Goal: Task Accomplishment & Management: Use online tool/utility

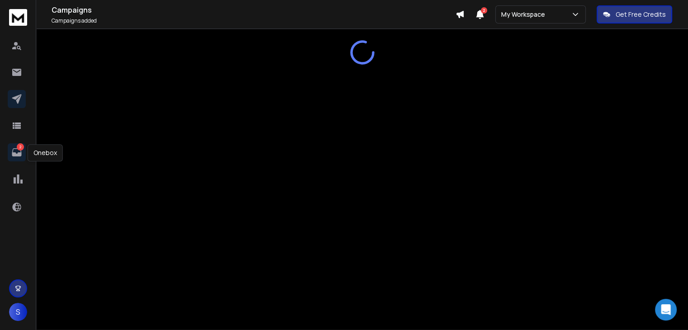
click at [14, 145] on link "2" at bounding box center [17, 152] width 18 height 18
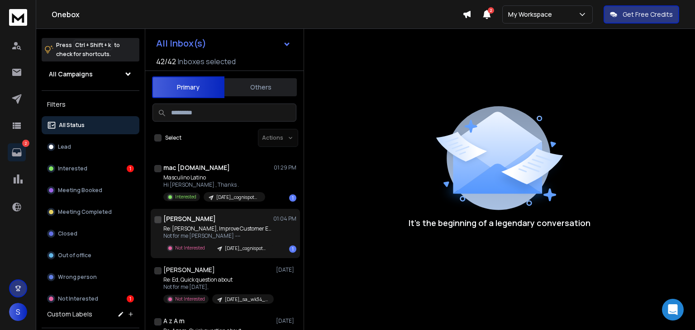
click at [213, 232] on p "Not for me [PERSON_NAME] ----" at bounding box center [217, 235] width 109 height 7
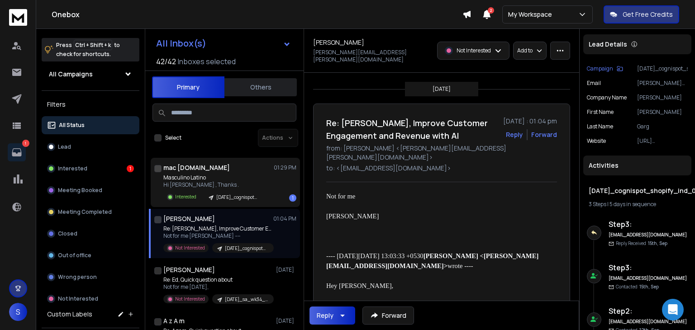
click at [219, 180] on p "Masculino Latino" at bounding box center [214, 177] width 102 height 7
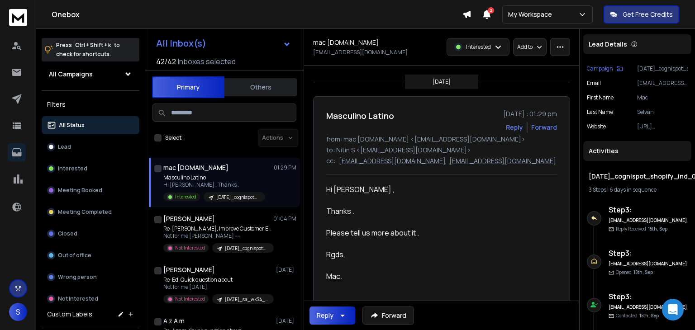
click at [356, 138] on p "from: mac [DOMAIN_NAME] <[EMAIL_ADDRESS][DOMAIN_NAME]>" at bounding box center [441, 139] width 231 height 9
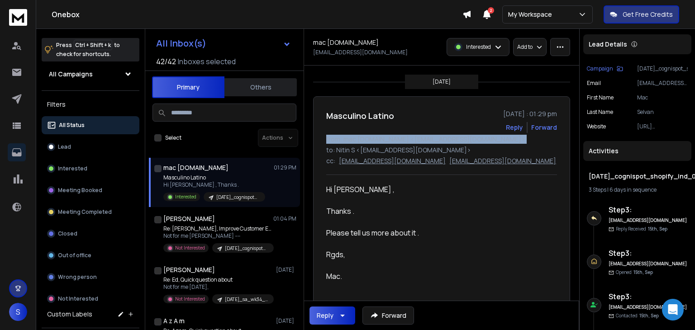
click at [356, 138] on p "from: mac [DOMAIN_NAME] <[EMAIL_ADDRESS][DOMAIN_NAME]>" at bounding box center [441, 139] width 231 height 9
click at [368, 138] on p "from: mac [DOMAIN_NAME] <[EMAIL_ADDRESS][DOMAIN_NAME]>" at bounding box center [441, 139] width 231 height 9
drag, startPoint x: 345, startPoint y: 140, endPoint x: 402, endPoint y: 143, distance: 57.1
click at [402, 143] on p "from: mac [DOMAIN_NAME] <[EMAIL_ADDRESS][DOMAIN_NAME]>" at bounding box center [441, 139] width 231 height 9
copy p "mac [DOMAIN_NAME]"
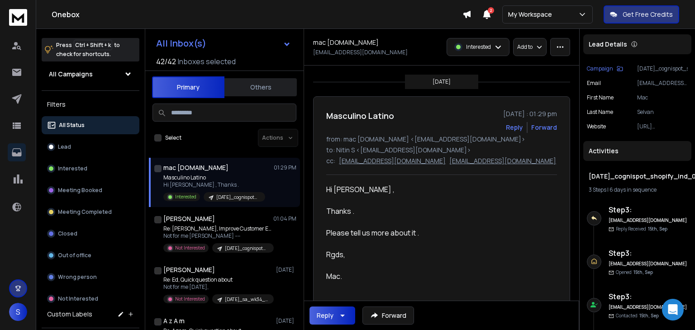
click at [481, 218] on div at bounding box center [437, 222] width 223 height 11
drag, startPoint x: 336, startPoint y: 161, endPoint x: 414, endPoint y: 166, distance: 77.5
copy p "[EMAIL_ADDRESS][DOMAIN_NAME]"
drag, startPoint x: 638, startPoint y: 125, endPoint x: 690, endPoint y: 128, distance: 52.1
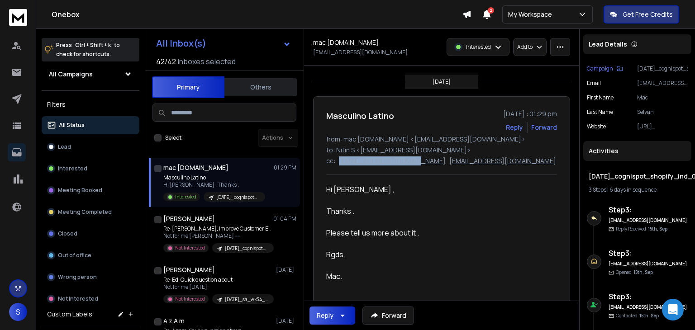
click at [690, 128] on div "Lead Details Campaign [DATE]_cognispot_shopify_ind_08092025 Email [EMAIL_ADDRES…" at bounding box center [637, 194] width 116 height 330
copy p "[URL]"
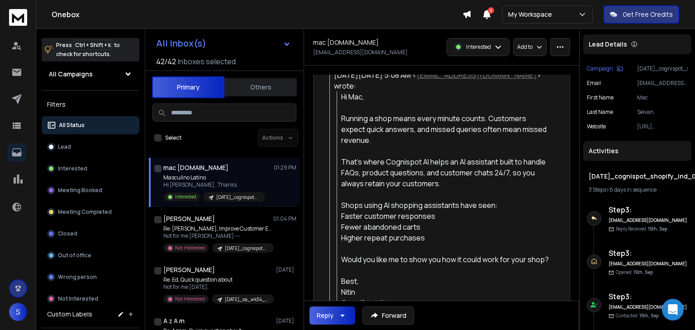
scroll to position [901, 0]
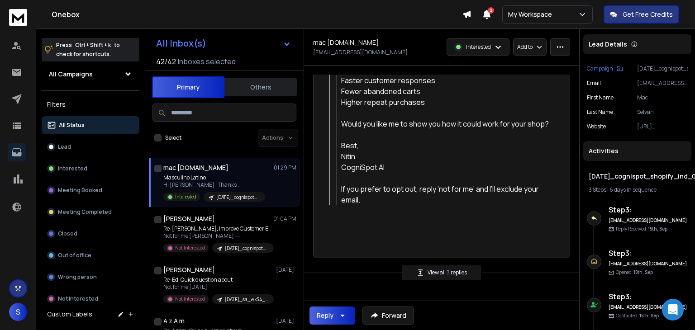
click at [446, 272] on span "3" at bounding box center [448, 273] width 4 height 8
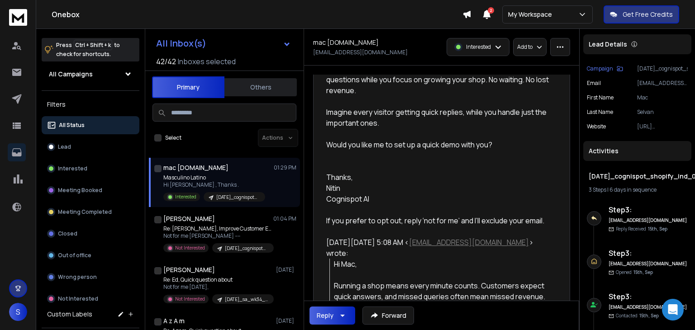
scroll to position [1942, 0]
